Goal: Communication & Community: Answer question/provide support

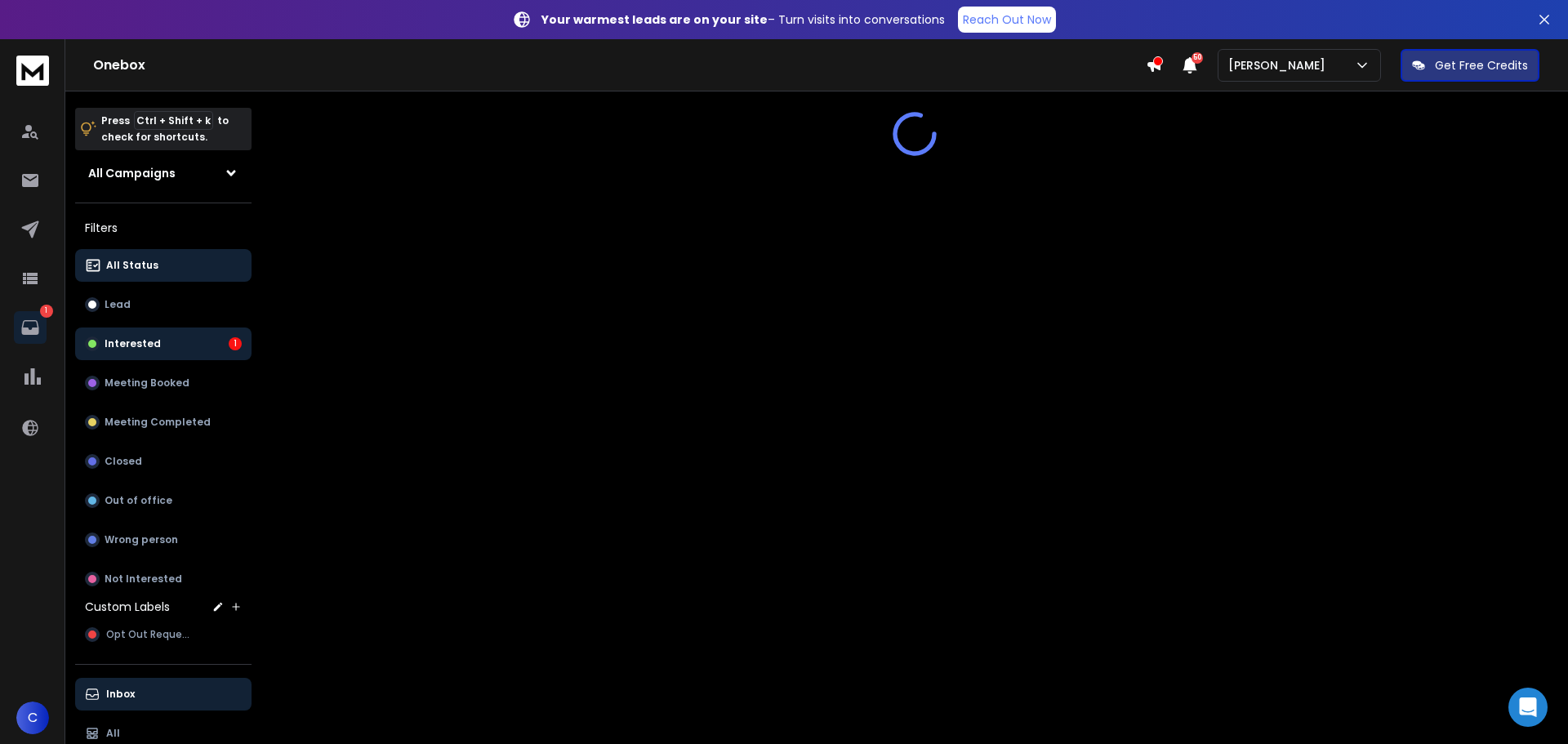
click at [152, 342] on p "Interested" at bounding box center [132, 344] width 56 height 13
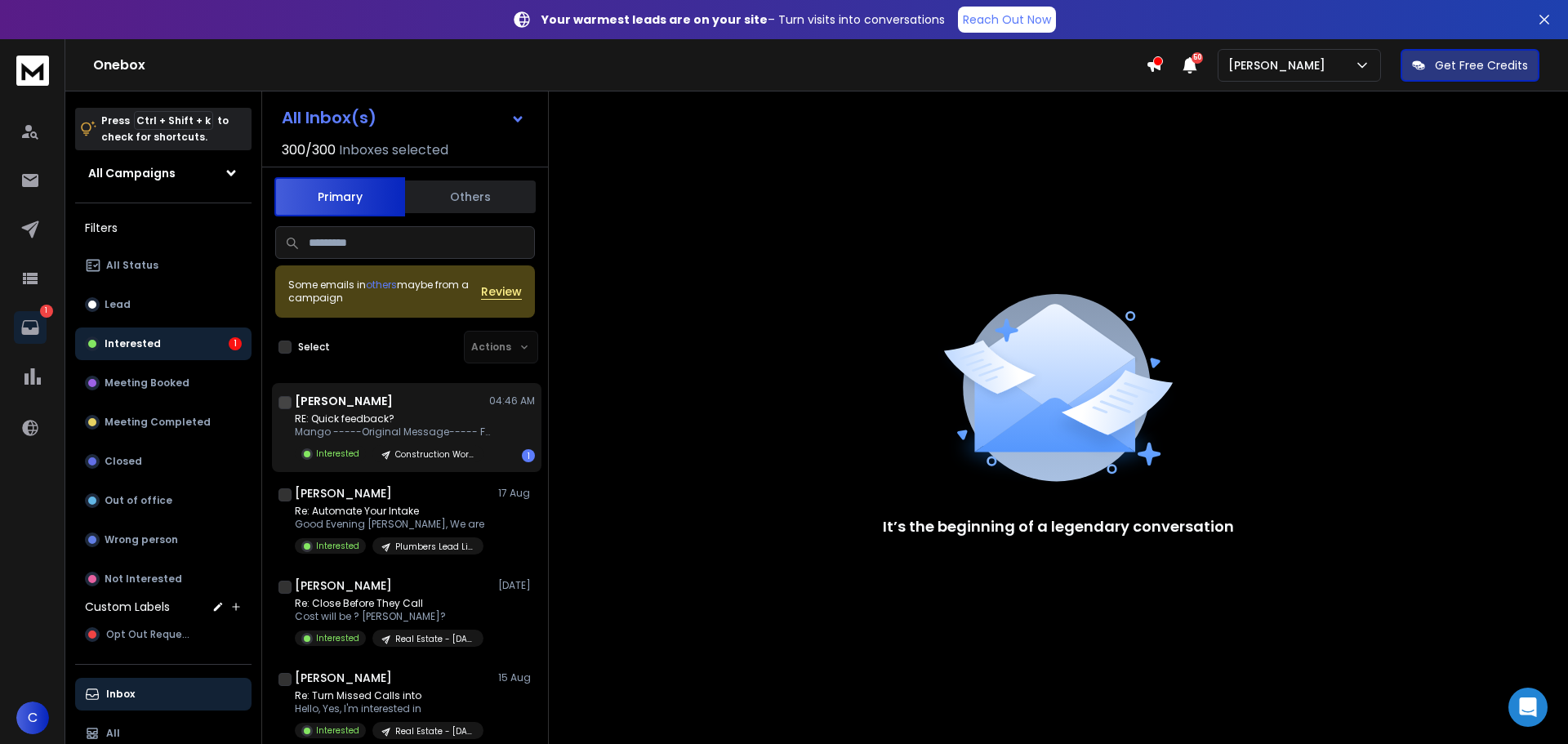
click at [401, 402] on div "Dean Campbell 04:46 AM" at bounding box center [415, 400] width 240 height 17
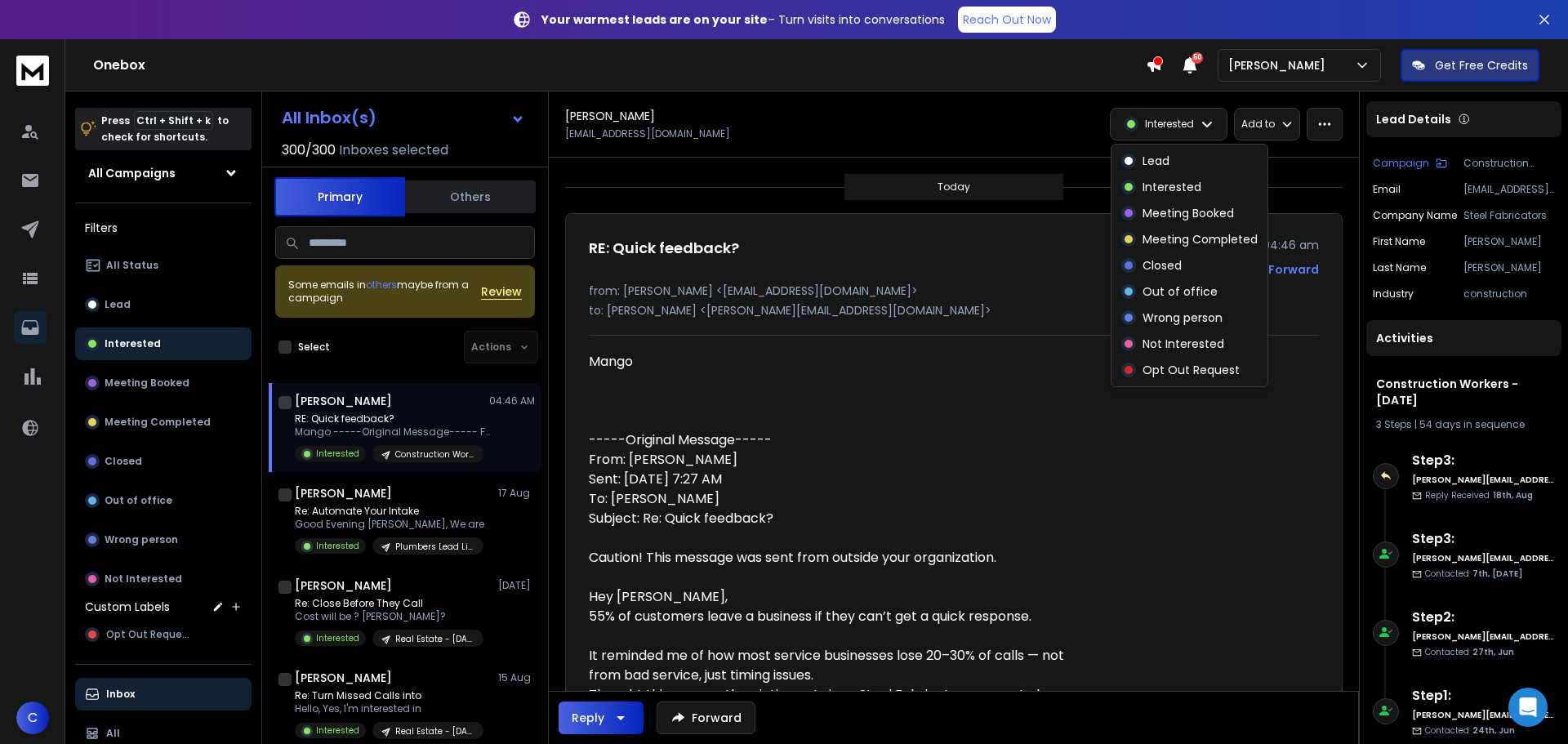
click at [1168, 123] on p "Interested" at bounding box center [1169, 124] width 49 height 13
click at [1173, 369] on p "Opt Out Request" at bounding box center [1190, 370] width 97 height 17
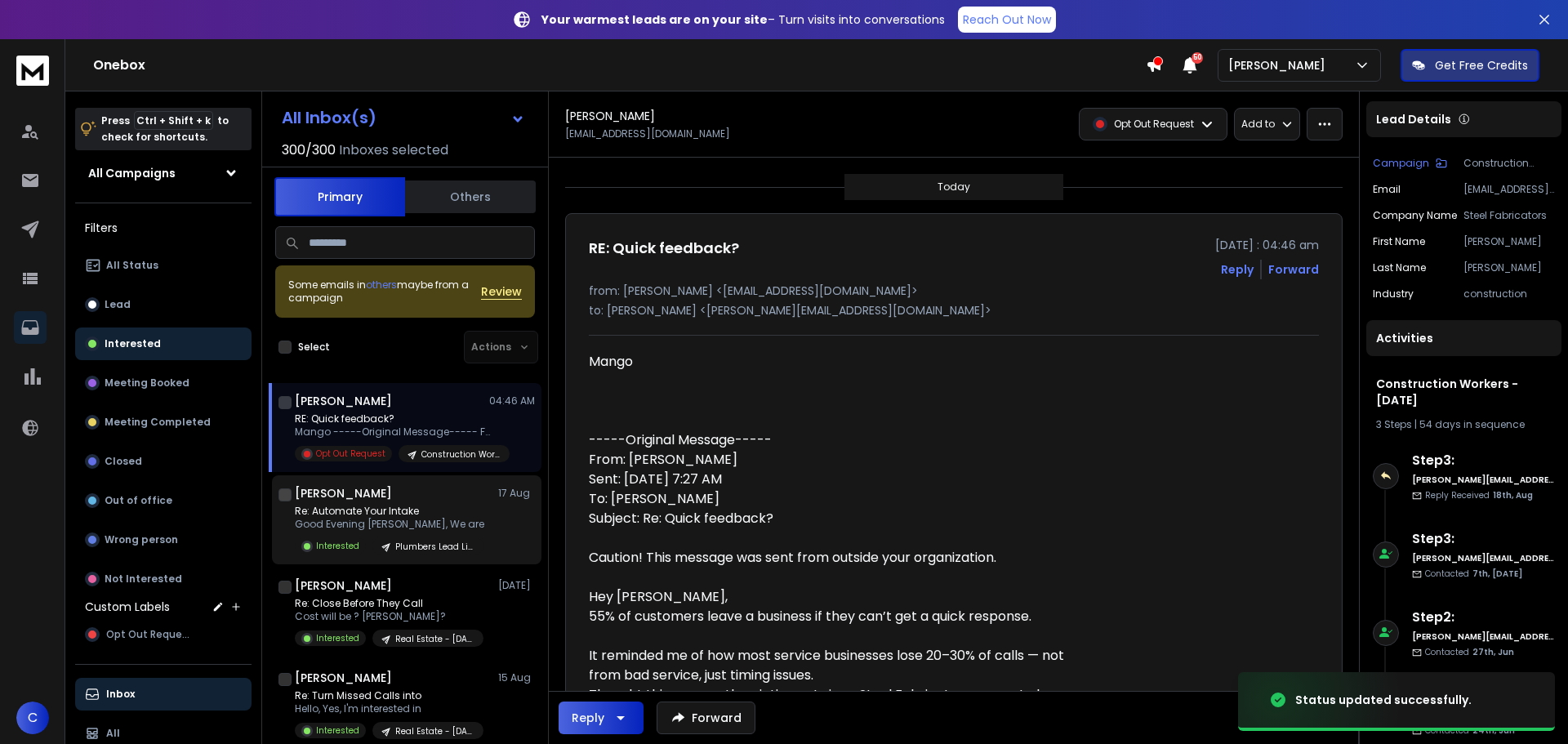
click at [377, 507] on p "Re: Automate Your Intake" at bounding box center [390, 511] width 189 height 13
